Goal: Task Accomplishment & Management: Manage account settings

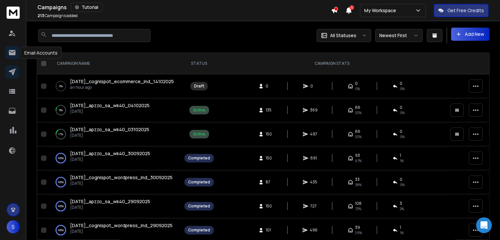
click at [13, 53] on icon at bounding box center [12, 52] width 7 height 5
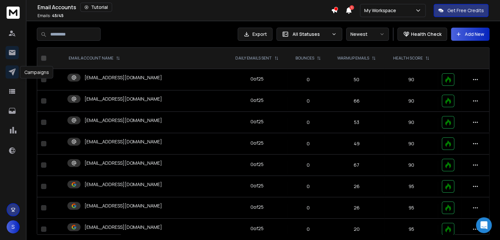
click at [16, 71] on link at bounding box center [12, 71] width 13 height 13
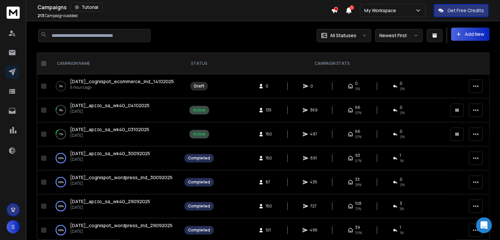
click at [149, 85] on p "6 hours ago" at bounding box center [122, 87] width 104 height 5
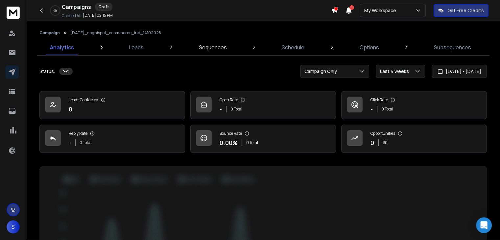
click at [202, 33] on div "Campaign ce0024_cognispot_ecommerce_ind_14102025" at bounding box center [262, 32] width 447 height 5
click at [208, 46] on p "Sequences" at bounding box center [213, 47] width 28 height 8
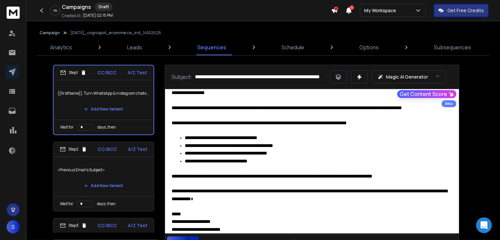
scroll to position [44, 0]
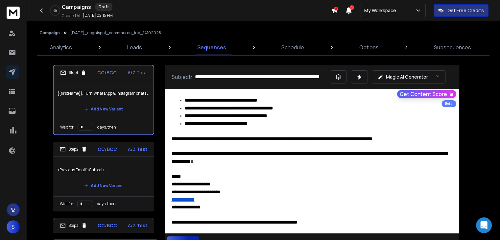
click at [132, 162] on p "<Previous Email's Subject>" at bounding box center [103, 170] width 93 height 18
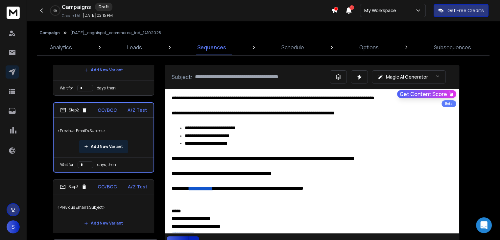
scroll to position [39, 0]
click at [126, 205] on p "<Previous Email's Subject>" at bounding box center [103, 207] width 93 height 18
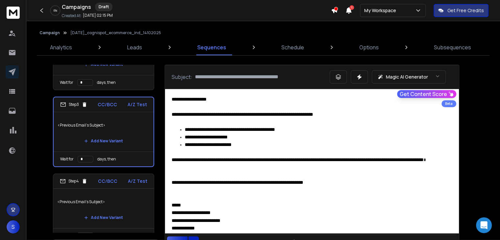
scroll to position [123, 0]
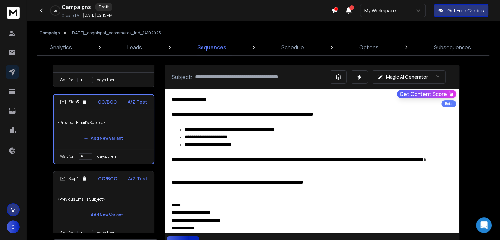
click at [131, 195] on p "<Previous Email's Subject>" at bounding box center [103, 199] width 93 height 18
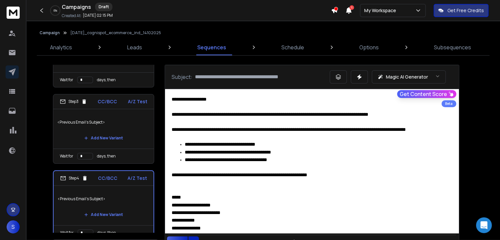
scroll to position [191, 0]
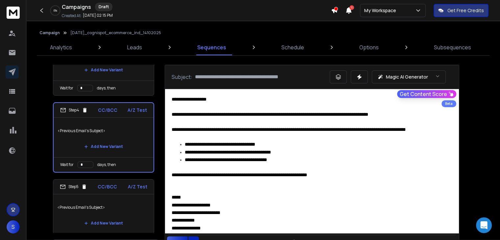
click at [128, 210] on p "<Previous Email's Subject>" at bounding box center [103, 207] width 93 height 18
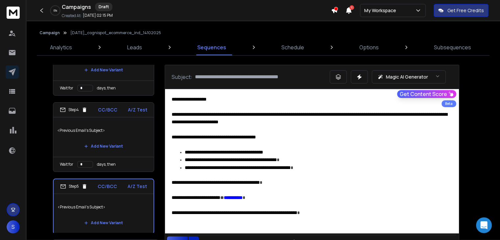
scroll to position [1, 0]
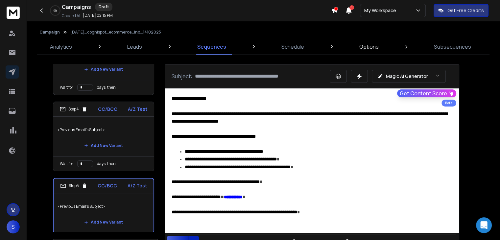
click at [366, 44] on p "Options" at bounding box center [368, 47] width 19 height 8
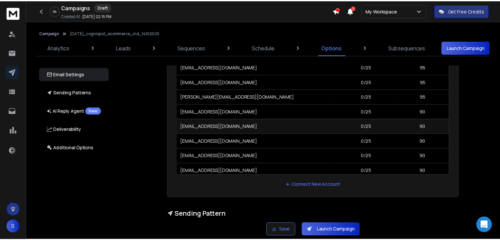
scroll to position [33, 0]
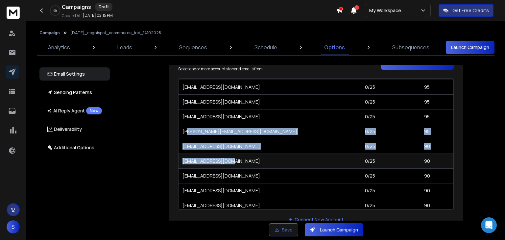
drag, startPoint x: 181, startPoint y: 127, endPoint x: 228, endPoint y: 165, distance: 59.8
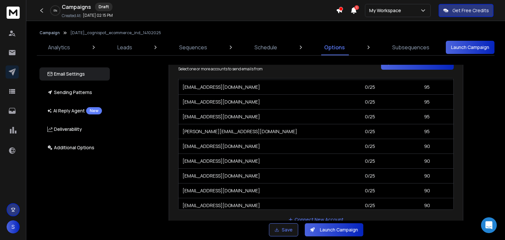
click at [153, 151] on div "Email Accounts Accounts to Use Select one or more accounts to send emails from …" at bounding box center [319, 143] width 399 height 156
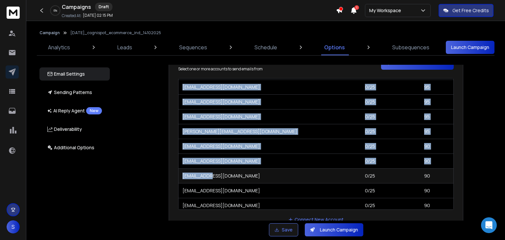
drag, startPoint x: 179, startPoint y: 144, endPoint x: 207, endPoint y: 177, distance: 43.6
click at [207, 177] on div "Accounts to Use Select one or more accounts to send emails from Add/Remove Mail…" at bounding box center [316, 138] width 295 height 187
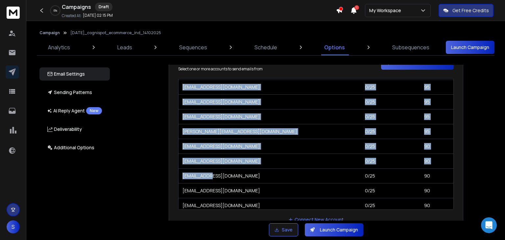
click at [165, 158] on div "Email Accounts Accounts to Use Select one or more accounts to send emails from …" at bounding box center [319, 143] width 399 height 156
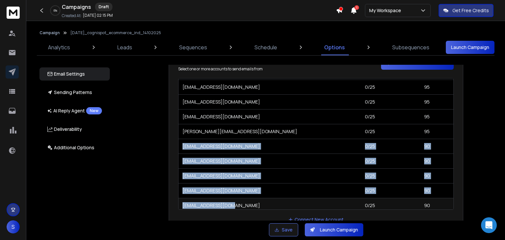
drag, startPoint x: 179, startPoint y: 142, endPoint x: 236, endPoint y: 205, distance: 85.4
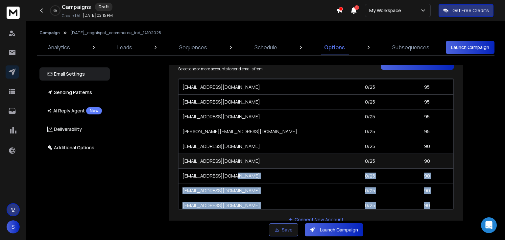
drag, startPoint x: 422, startPoint y: 203, endPoint x: 229, endPoint y: 164, distance: 197.3
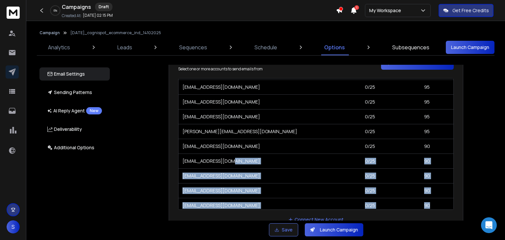
click at [408, 52] on link "Subsequences" at bounding box center [410, 47] width 45 height 16
